Goal: Check status

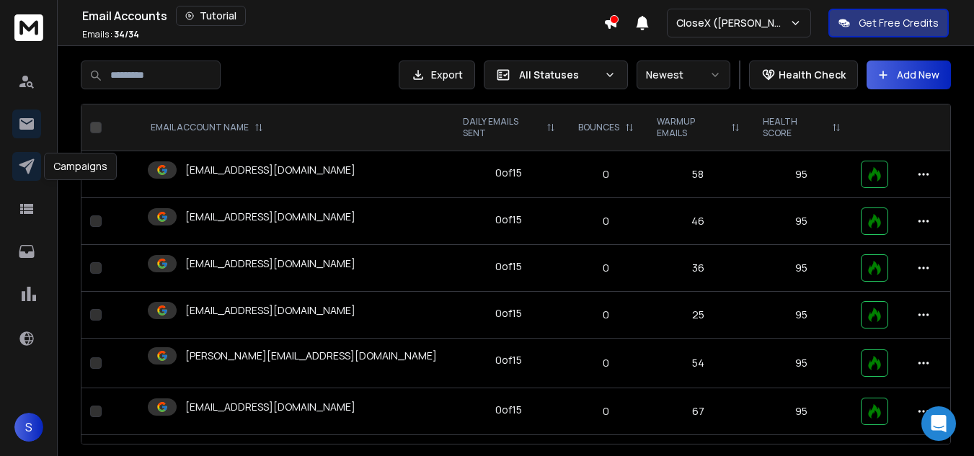
click at [35, 165] on icon at bounding box center [26, 166] width 17 height 17
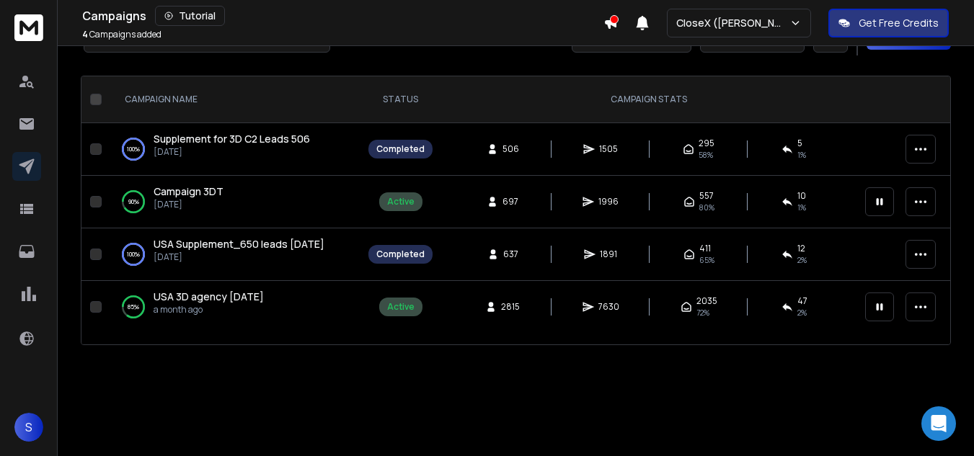
scroll to position [72, 0]
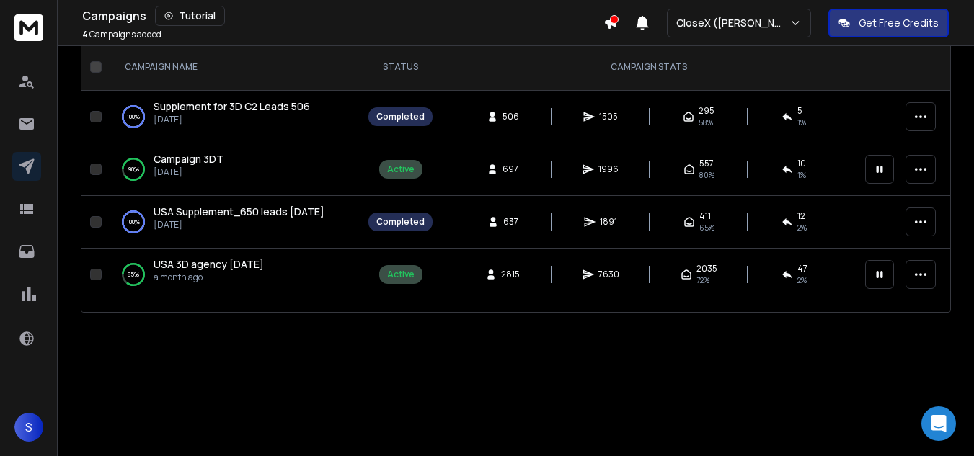
click at [264, 268] on span "USA 3D agency [DATE]" at bounding box center [209, 264] width 110 height 14
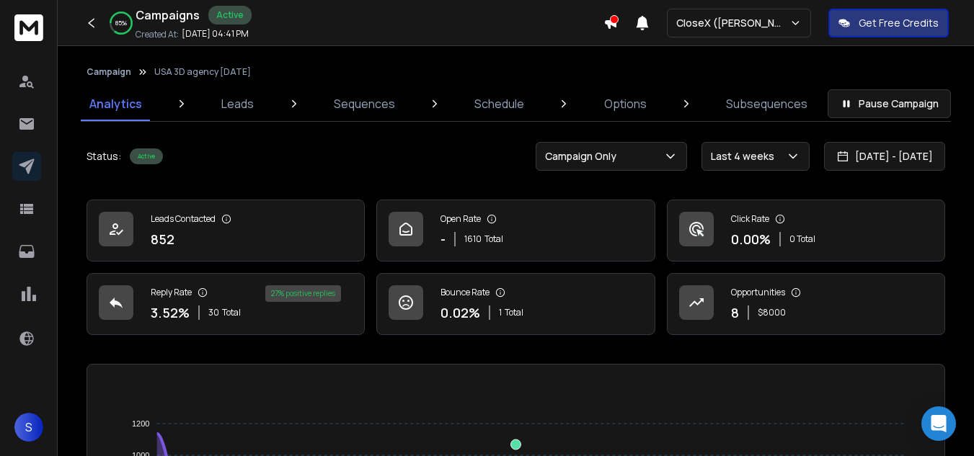
click at [32, 36] on icon at bounding box center [28, 27] width 29 height 27
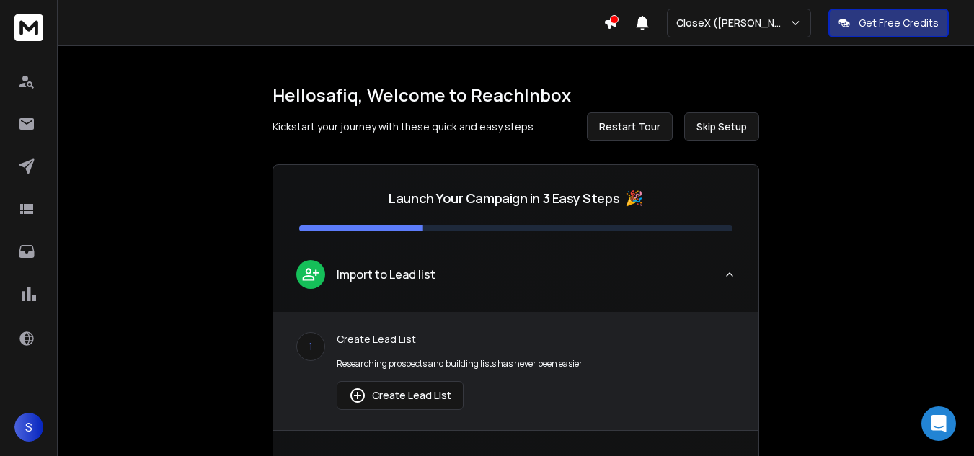
drag, startPoint x: 0, startPoint y: 400, endPoint x: 0, endPoint y: 409, distance: 8.7
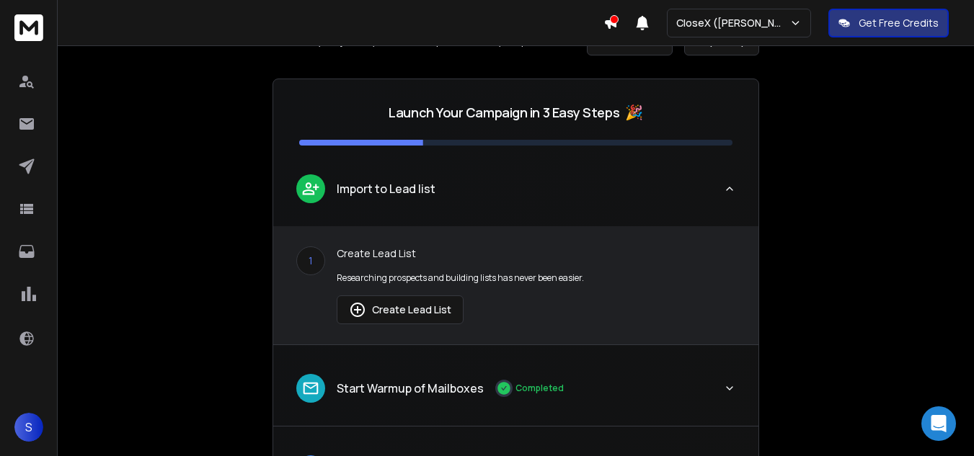
scroll to position [111, 0]
